Goal: Task Accomplishment & Management: Use online tool/utility

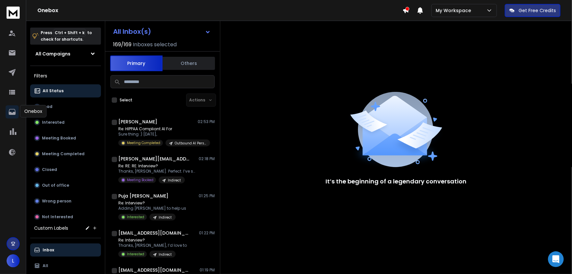
click at [154, 82] on input at bounding box center [162, 81] width 104 height 13
type input "*****"
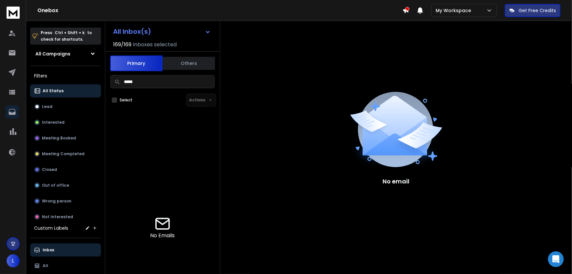
click at [154, 82] on input "*****" at bounding box center [162, 81] width 104 height 13
click at [466, 16] on button "My Workspace" at bounding box center [464, 10] width 66 height 13
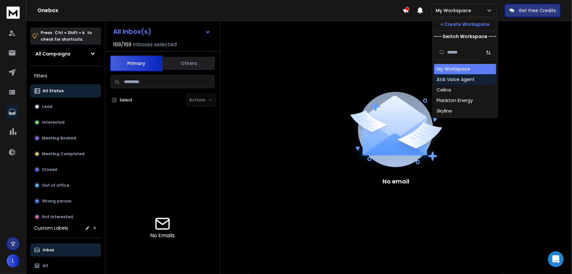
click at [456, 78] on div "AVA Voice Agent" at bounding box center [456, 79] width 38 height 7
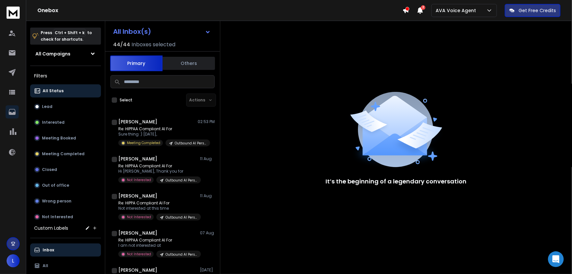
click at [53, 124] on p "Interested" at bounding box center [53, 122] width 23 height 5
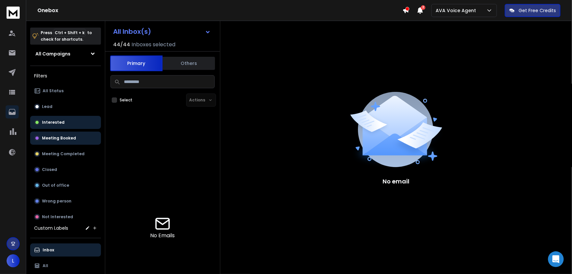
click at [57, 140] on p "Meeting Booked" at bounding box center [59, 137] width 34 height 5
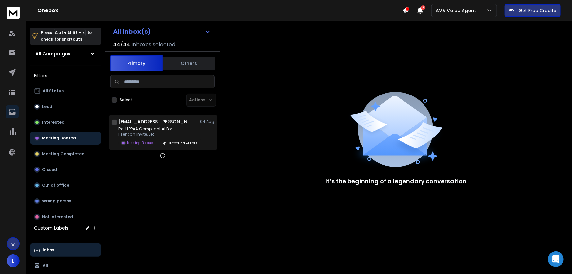
click at [172, 124] on h1 "sindhu.murthy@gmail.com" at bounding box center [154, 121] width 72 height 7
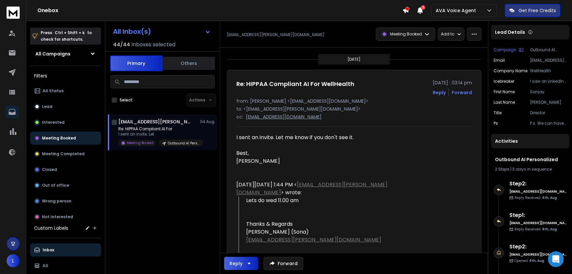
click at [421, 32] on p "Meeting Booked" at bounding box center [406, 33] width 32 height 5
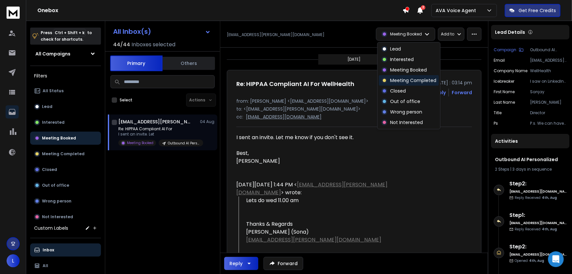
click at [409, 79] on p "Meeting Completed" at bounding box center [413, 80] width 46 height 7
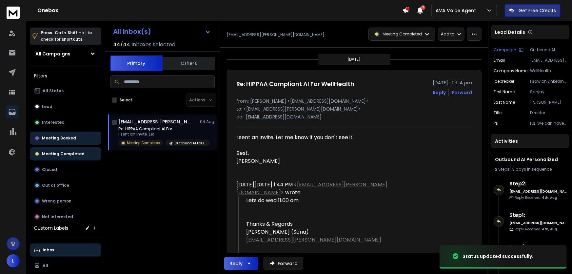
click at [59, 154] on p "Meeting Completed" at bounding box center [63, 153] width 43 height 5
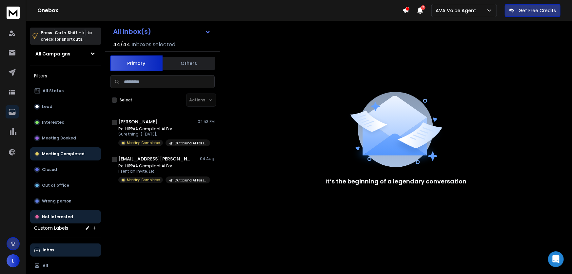
click at [54, 212] on button "Not Interested" at bounding box center [65, 216] width 71 height 13
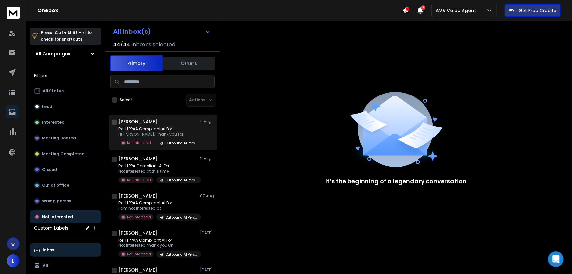
click at [148, 119] on h1 "[PERSON_NAME]" at bounding box center [137, 121] width 39 height 7
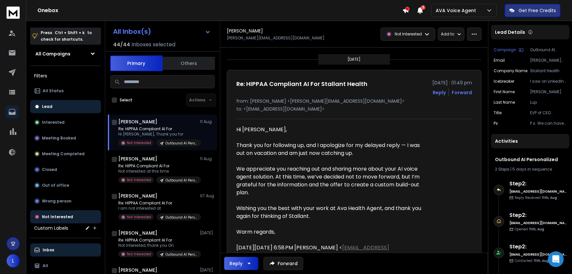
click at [69, 106] on button "Lead" at bounding box center [65, 106] width 71 height 13
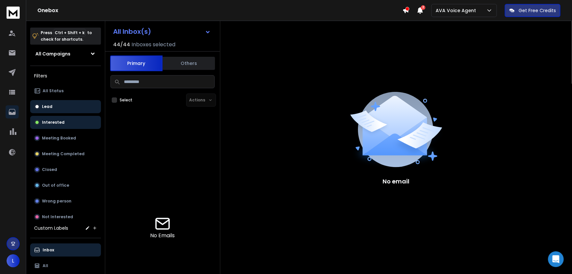
click at [71, 123] on button "Interested" at bounding box center [65, 122] width 71 height 13
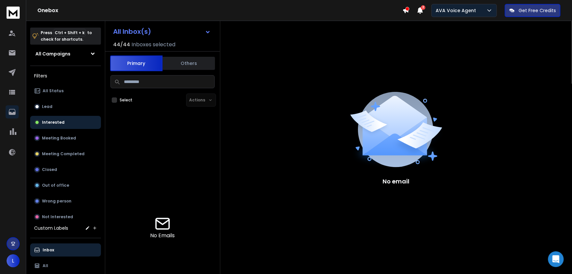
click at [448, 10] on p "AVA Voice Agent" at bounding box center [457, 10] width 43 height 7
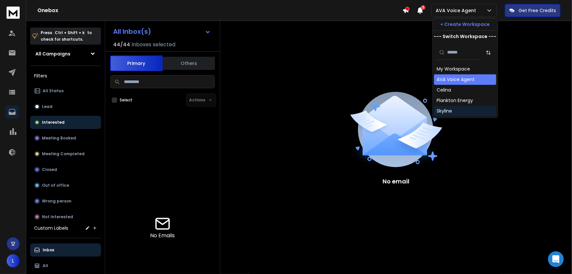
click at [454, 108] on div "Skyline" at bounding box center [465, 111] width 62 height 10
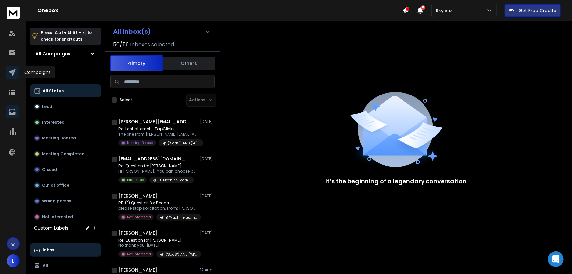
click at [12, 74] on icon at bounding box center [12, 73] width 8 height 8
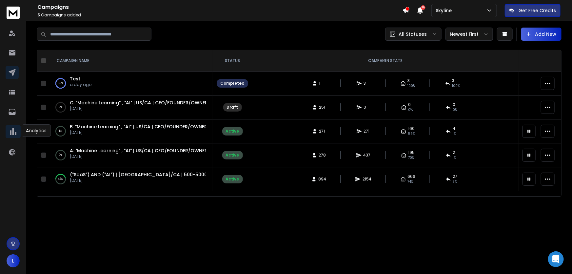
click at [16, 128] on icon at bounding box center [13, 132] width 10 height 10
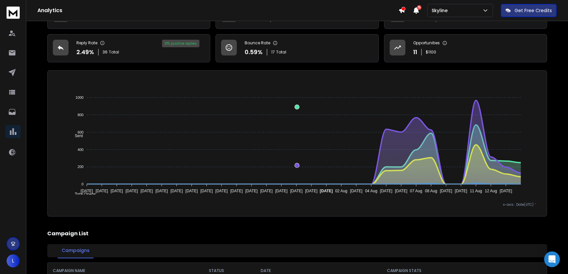
scroll to position [59, 0]
